Goal: Task Accomplishment & Management: Manage account settings

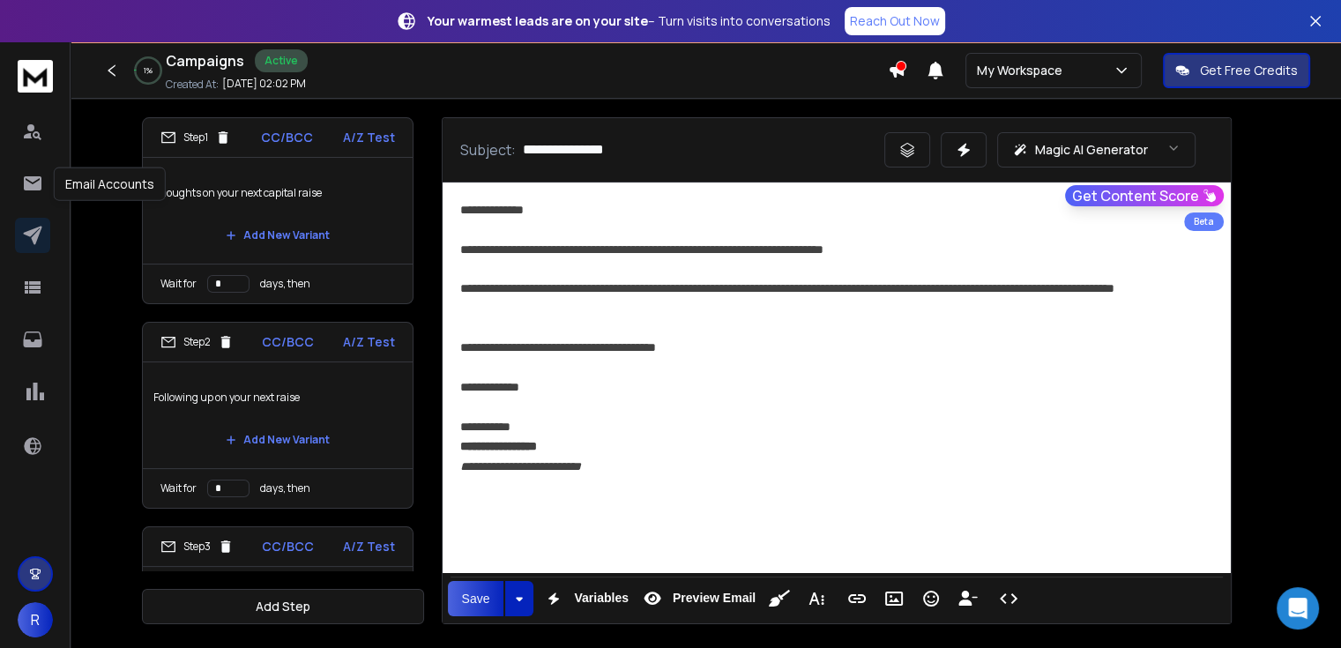
scroll to position [306, 0]
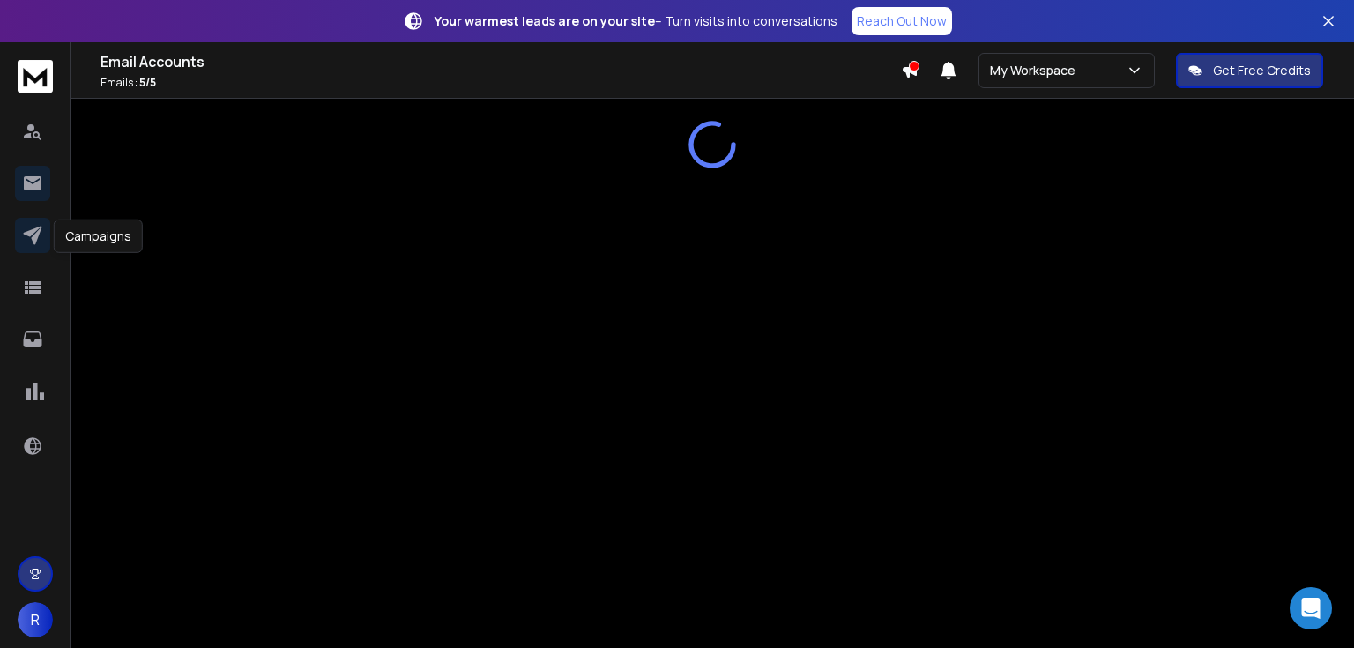
click at [33, 230] on icon at bounding box center [32, 235] width 19 height 19
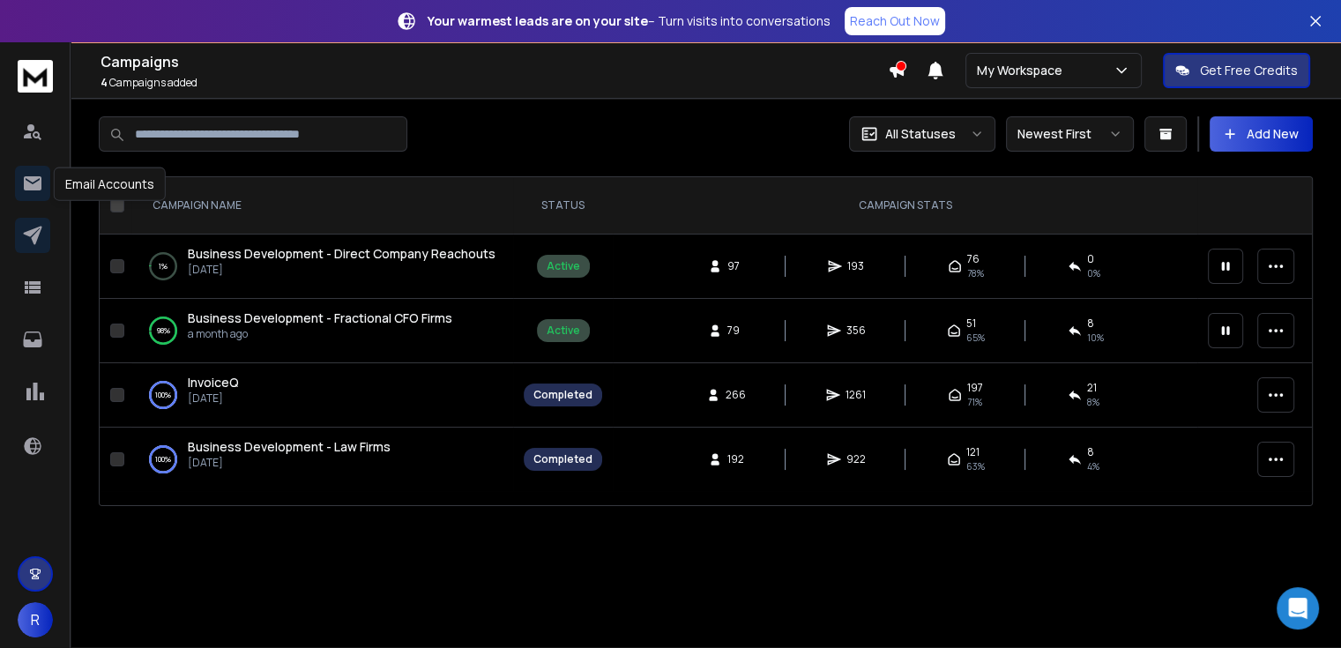
click at [23, 187] on icon at bounding box center [32, 183] width 21 height 21
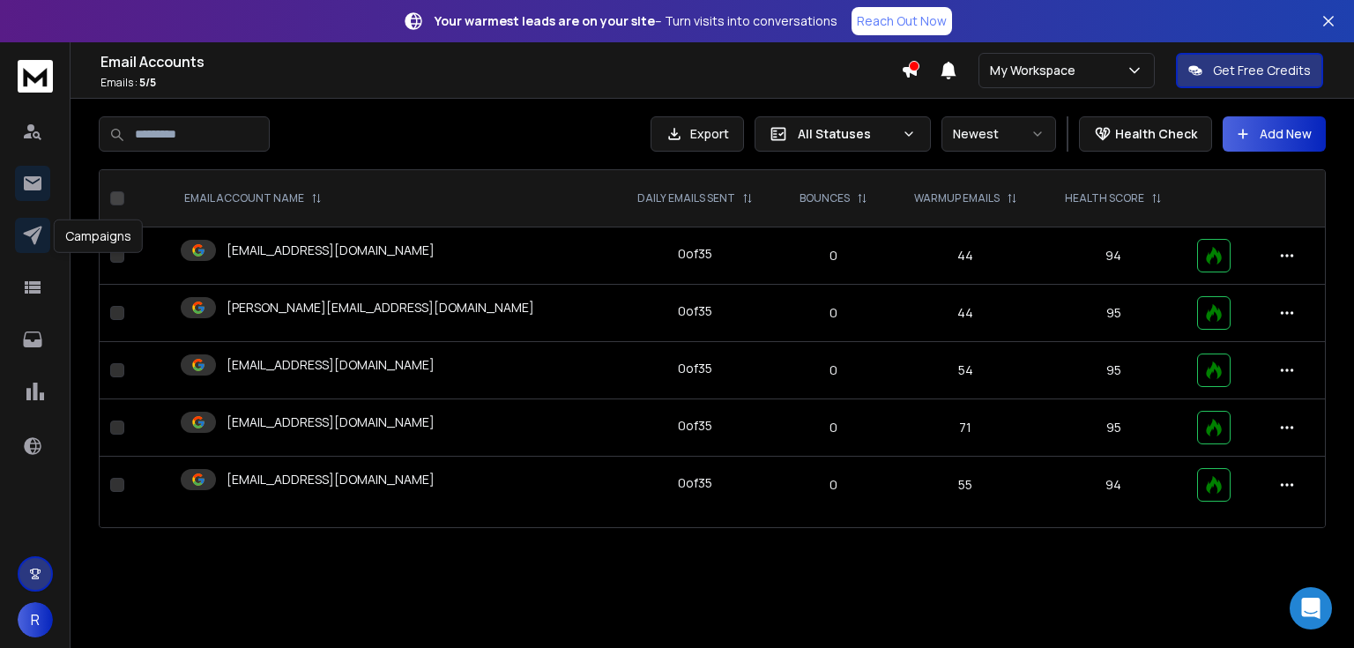
click at [24, 232] on icon at bounding box center [32, 235] width 21 height 21
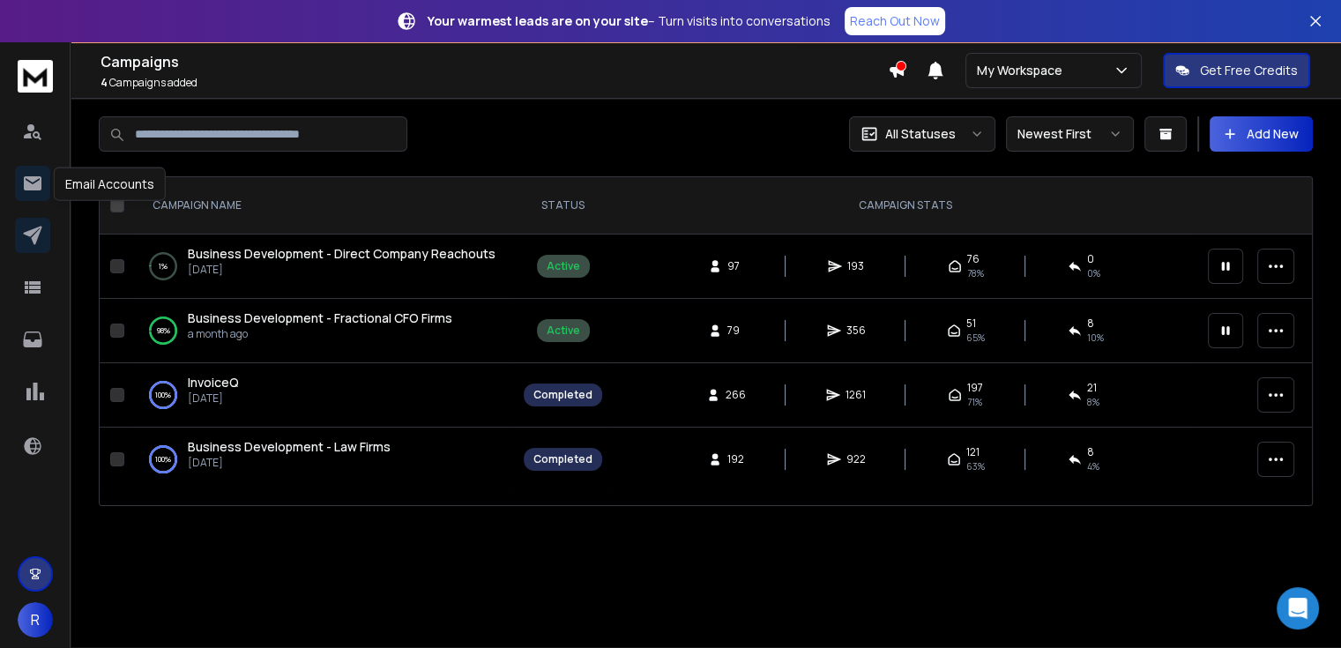
click at [42, 193] on link at bounding box center [32, 183] width 35 height 35
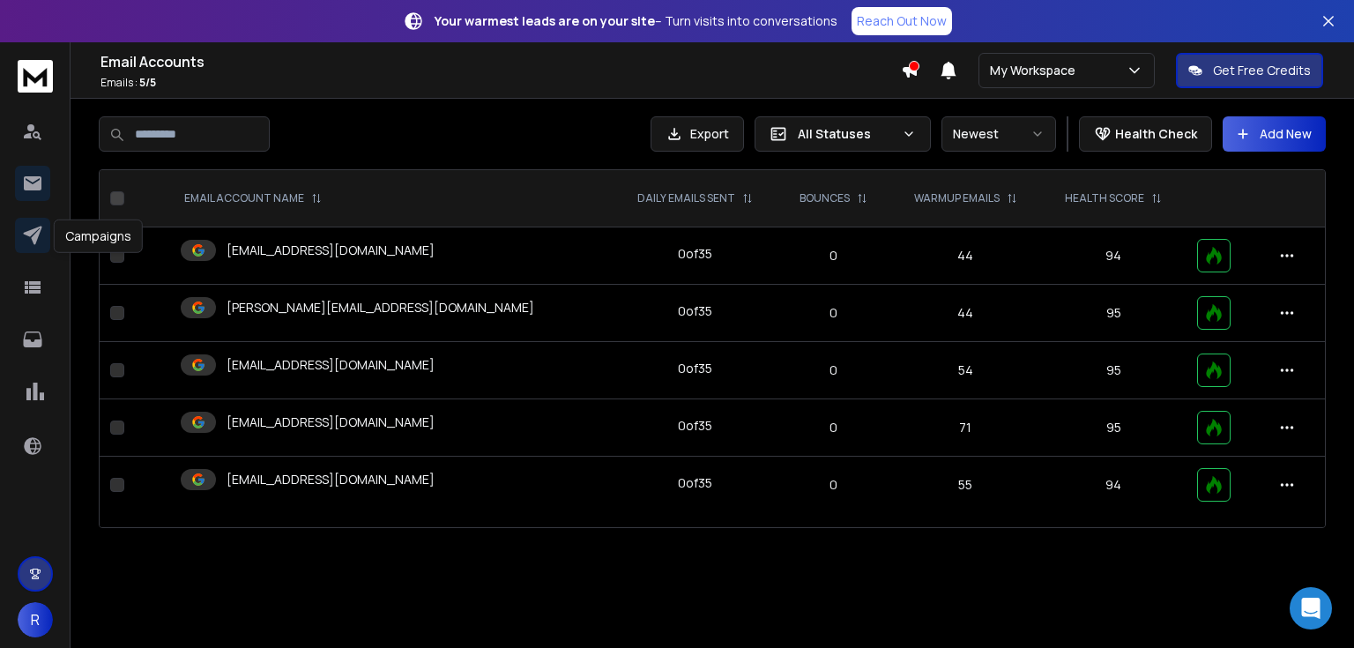
click at [45, 221] on link at bounding box center [32, 235] width 35 height 35
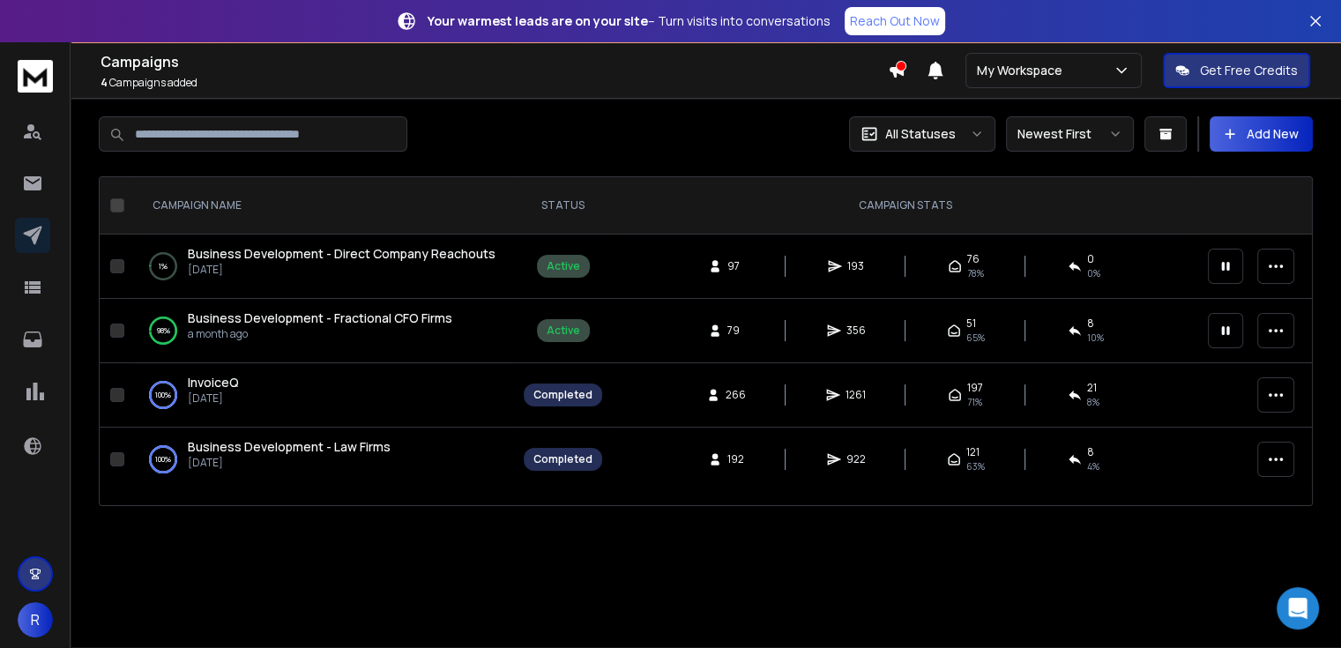
click at [282, 262] on link "Business Development - Direct Company Reachouts" at bounding box center [342, 254] width 308 height 18
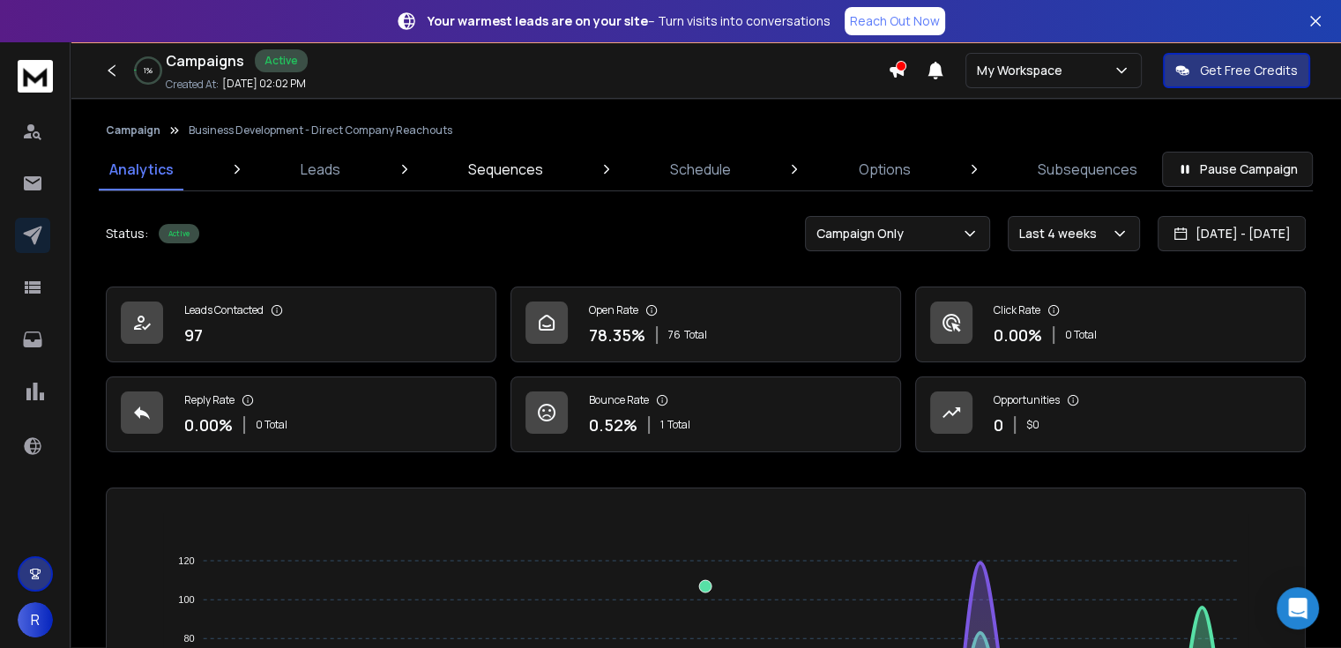
click at [499, 171] on p "Sequences" at bounding box center [505, 169] width 75 height 21
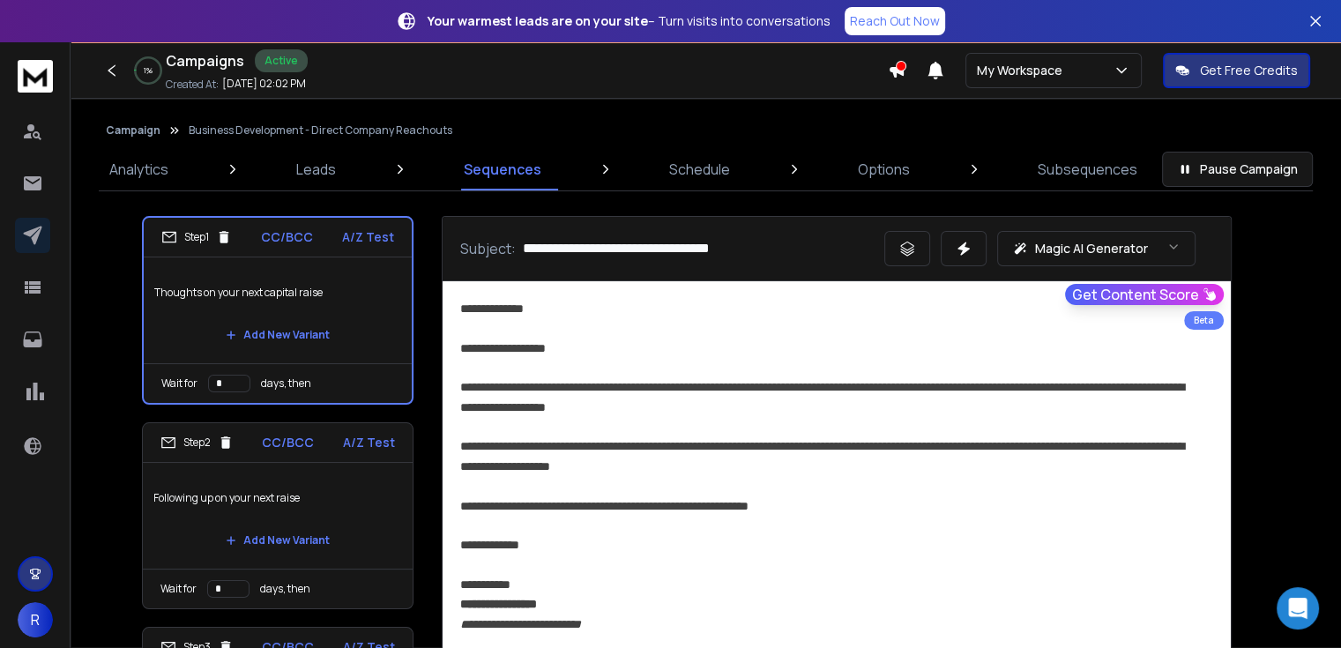
click at [286, 498] on p "Following up on your next raise" at bounding box center [277, 497] width 249 height 49
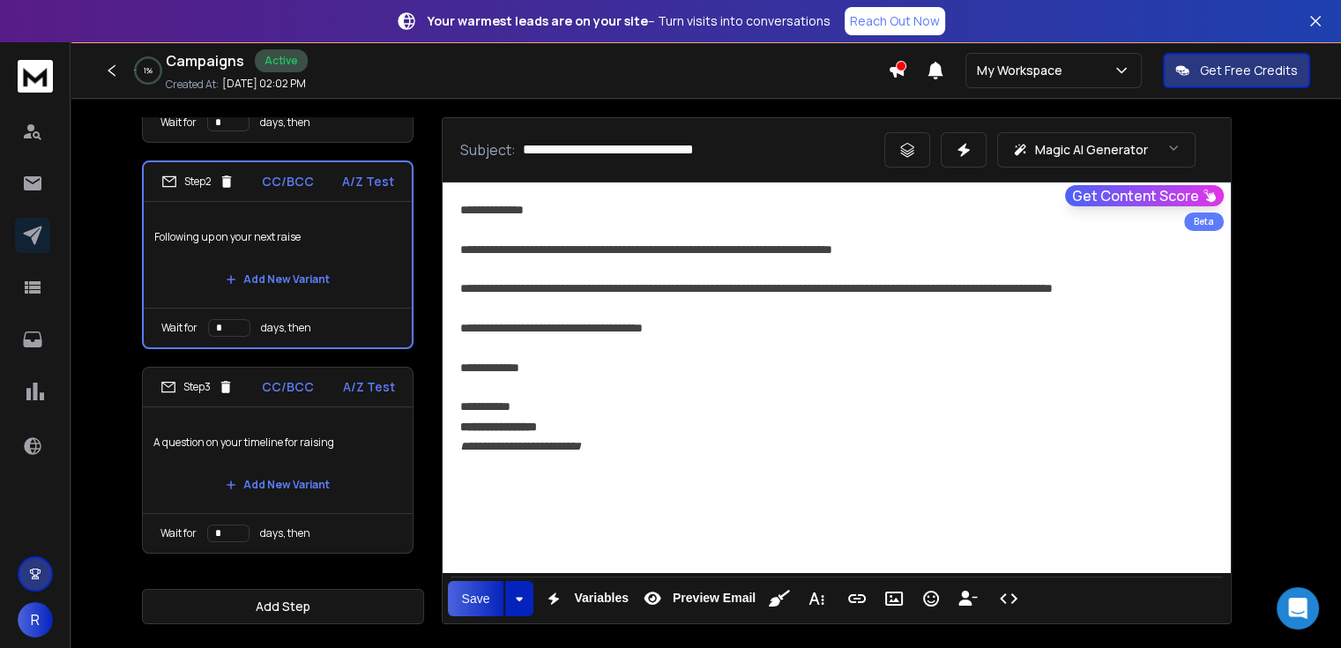
scroll to position [176, 0]
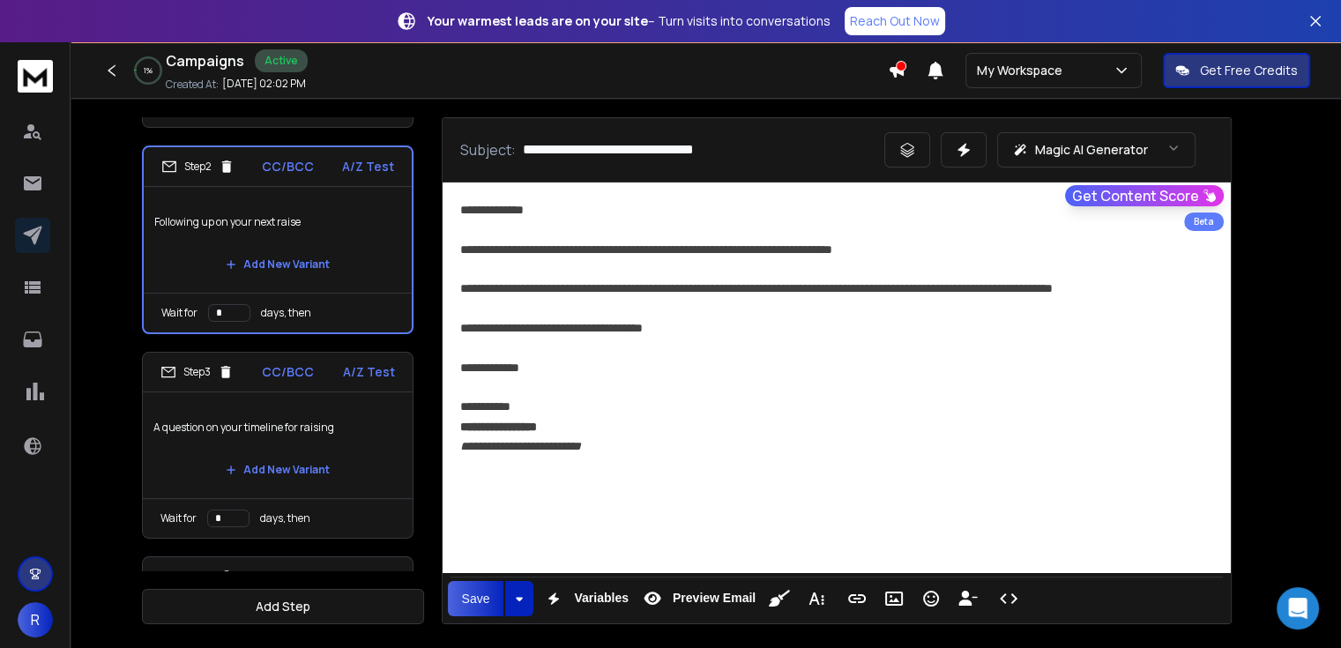
click at [309, 426] on p "A question on your timeline for raising" at bounding box center [277, 427] width 249 height 49
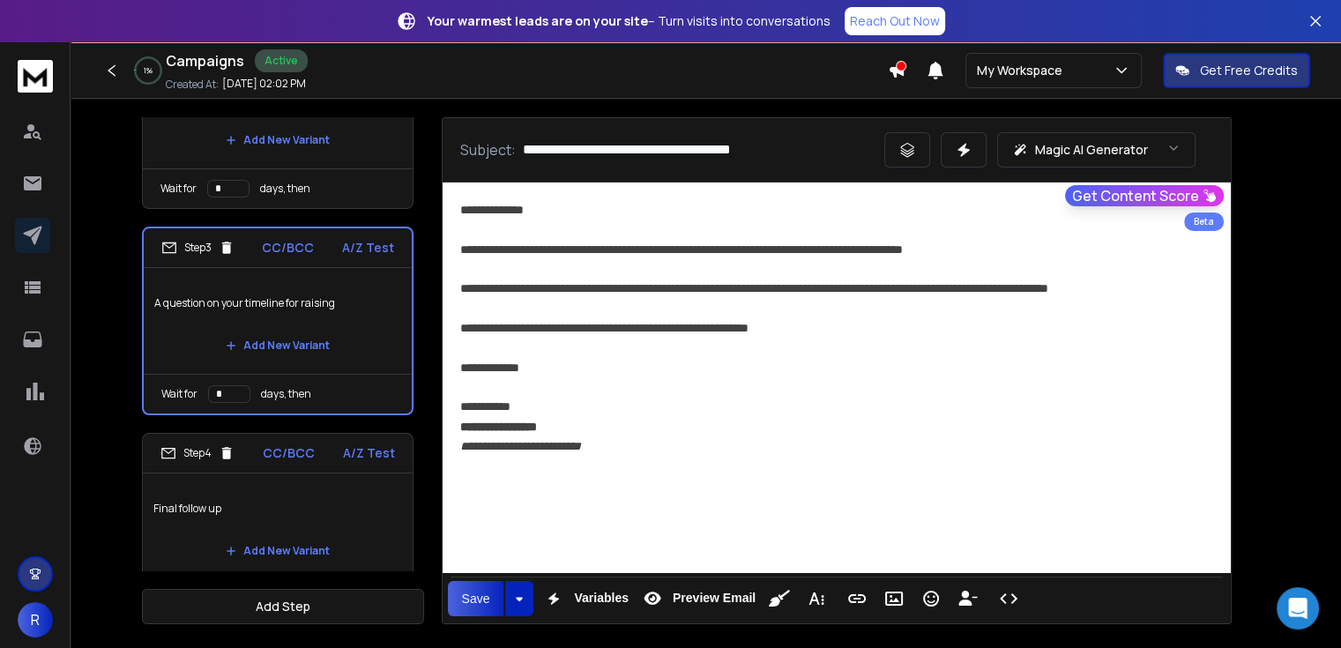
scroll to position [306, 0]
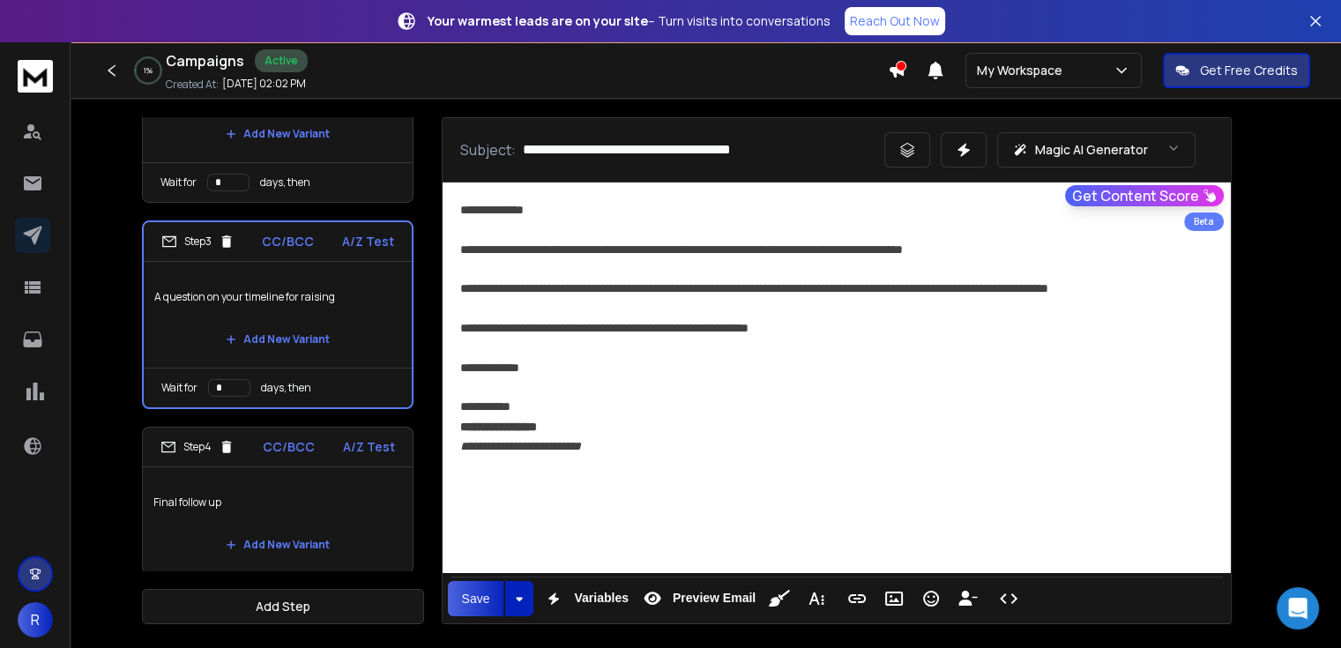
click at [283, 485] on p "Final follow up" at bounding box center [277, 502] width 249 height 49
type input "**********"
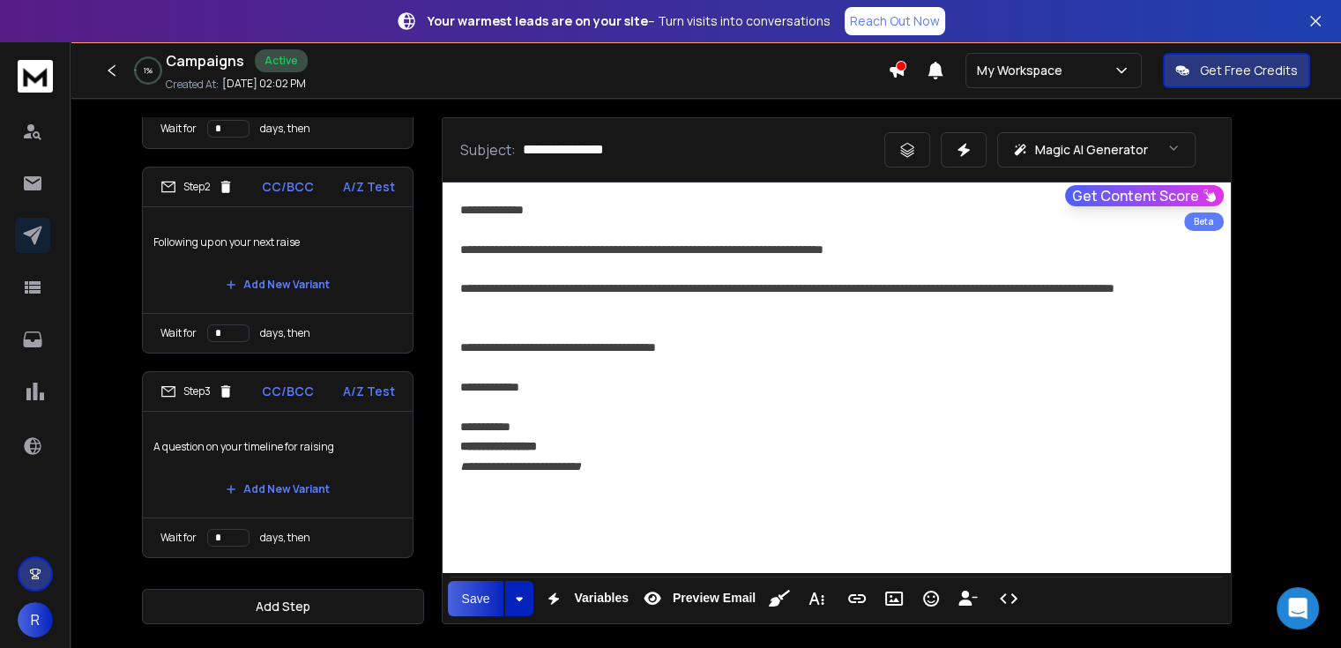
scroll to position [130, 0]
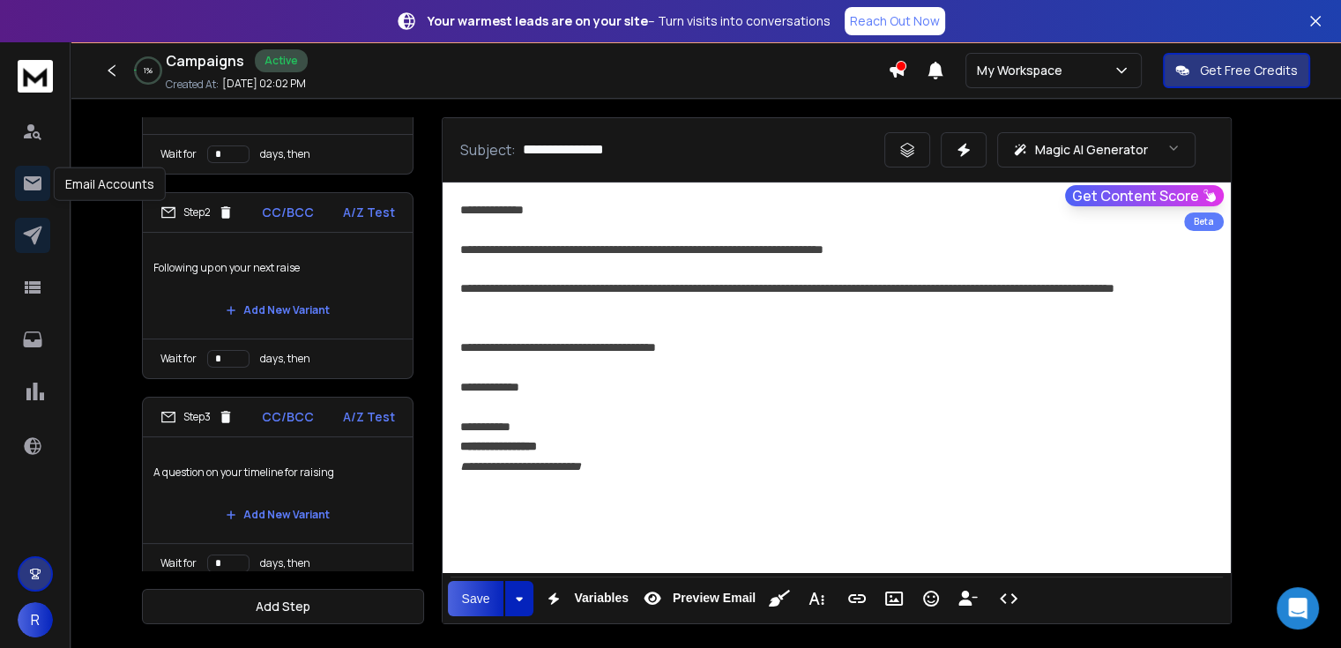
click at [19, 185] on link at bounding box center [32, 183] width 35 height 35
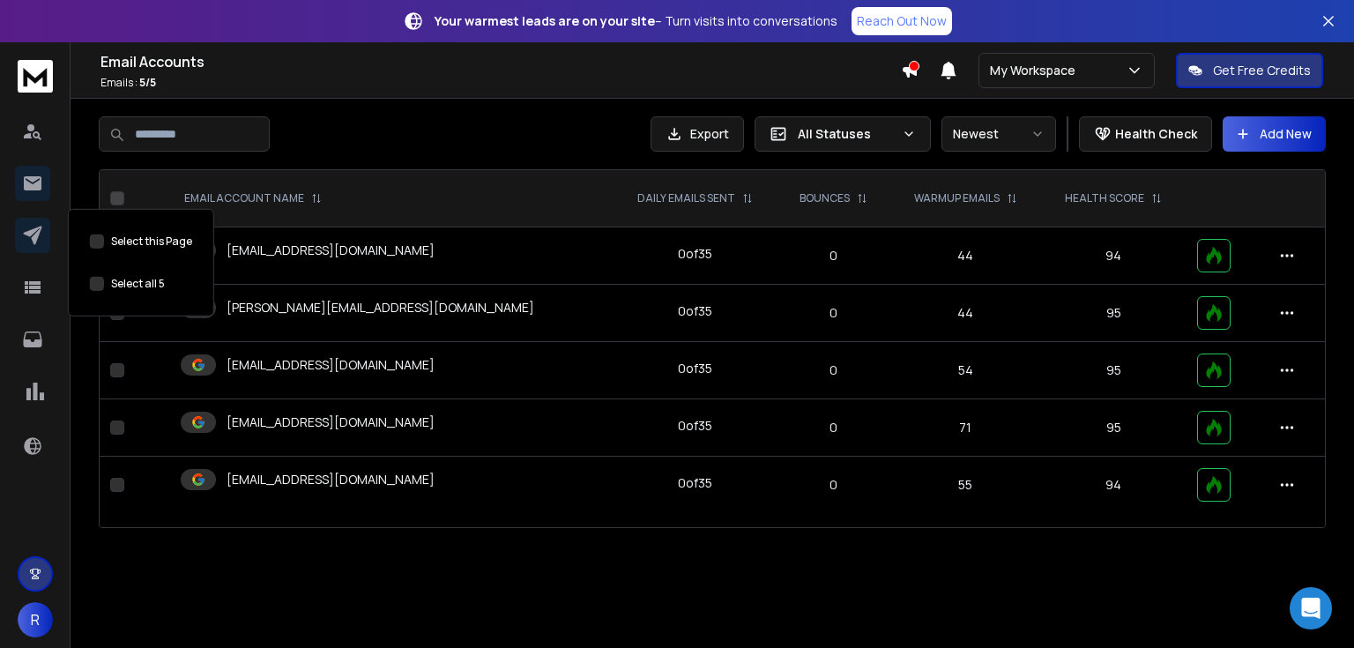
click at [49, 232] on link at bounding box center [32, 235] width 35 height 35
